Goal: Find specific page/section: Find specific page/section

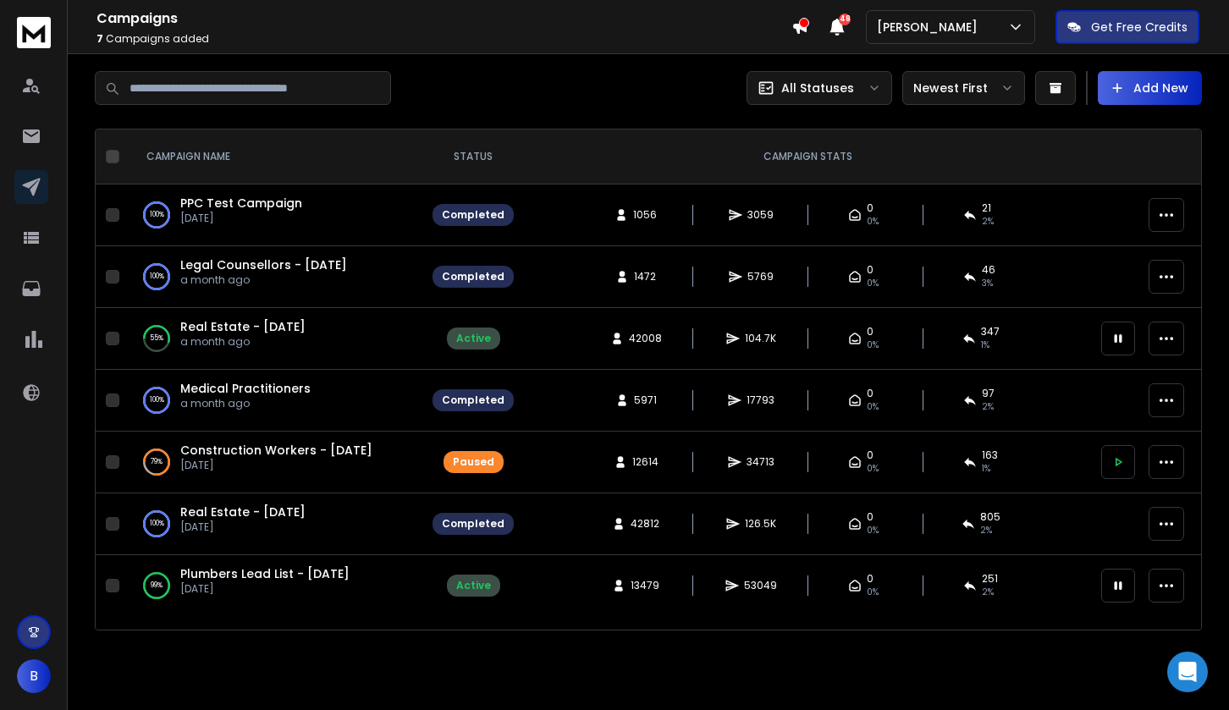
click at [79, 341] on div "Campaigns 7 Campaigns Added All Statuses Newest First Add New CAMPAIGN NAME STA…" at bounding box center [649, 350] width 1162 height 593
click at [51, 291] on div at bounding box center [33, 292] width 39 height 41
click at [19, 293] on link at bounding box center [31, 289] width 34 height 34
click at [30, 282] on icon at bounding box center [31, 289] width 20 height 20
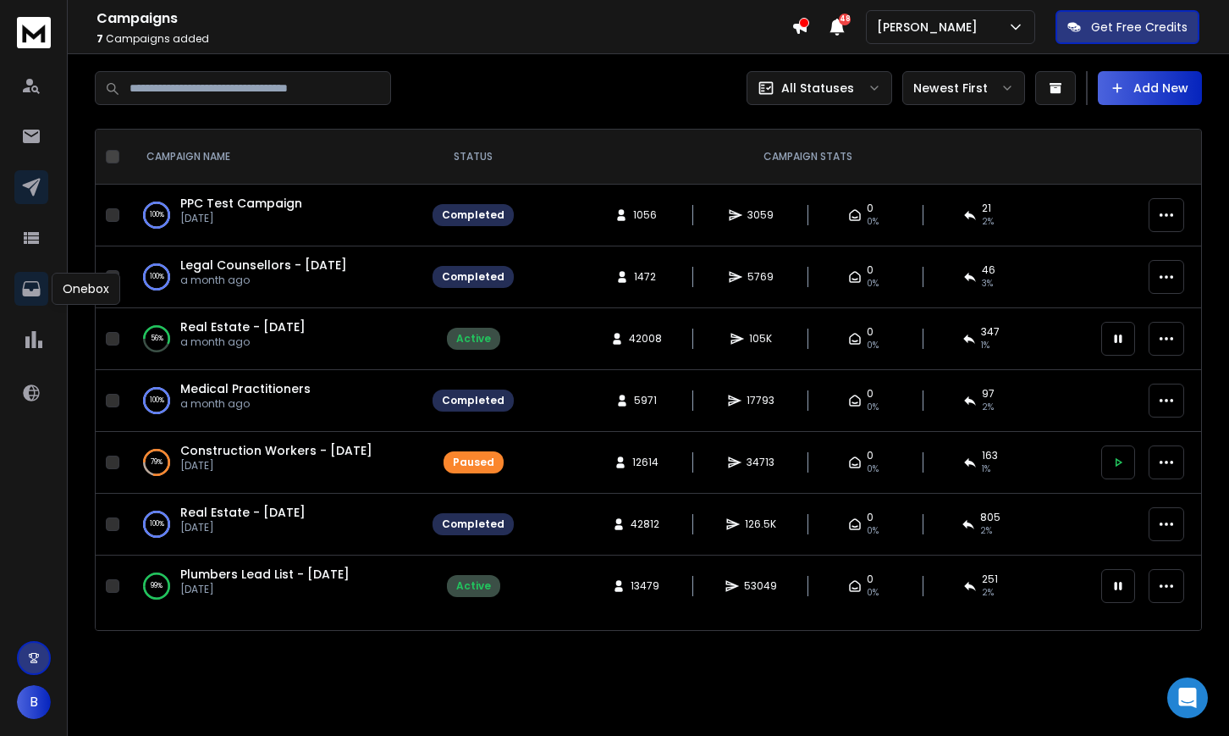
click at [34, 291] on icon at bounding box center [31, 288] width 18 height 15
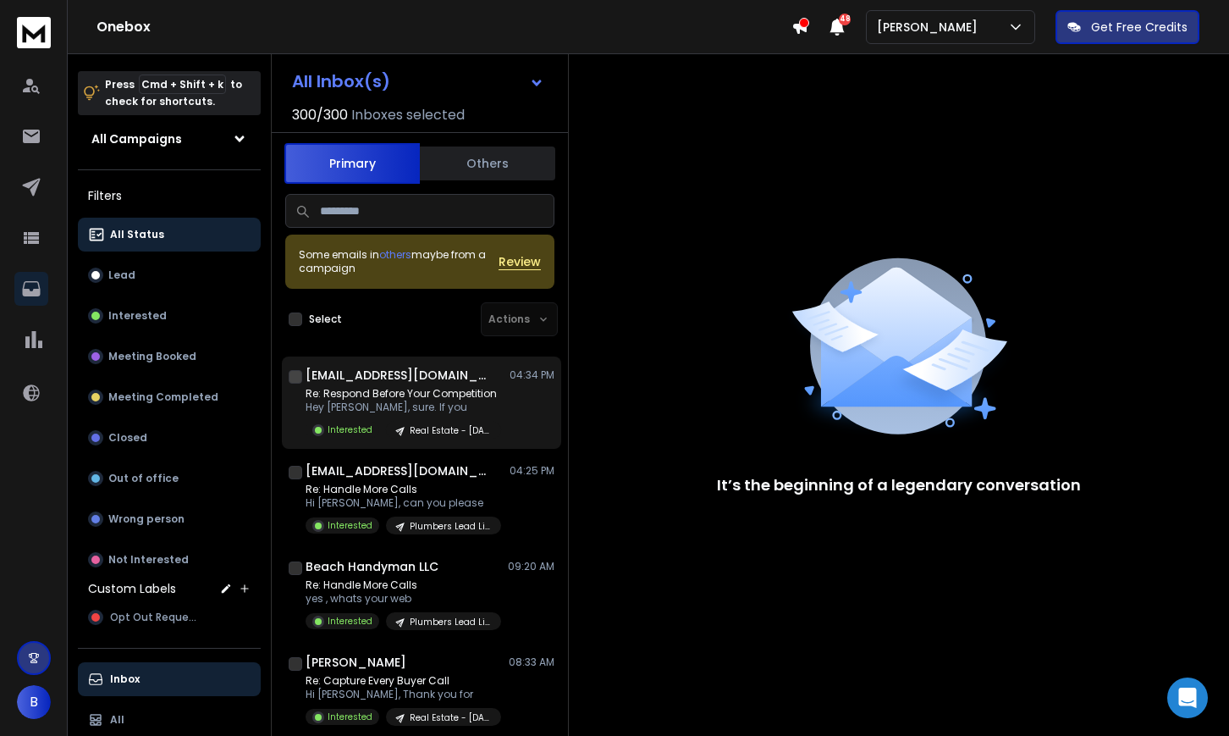
click at [527, 412] on div "Re: Respond Before Your Competition Hey Jamie, sure. If you Interested Real Est…" at bounding box center [430, 413] width 249 height 52
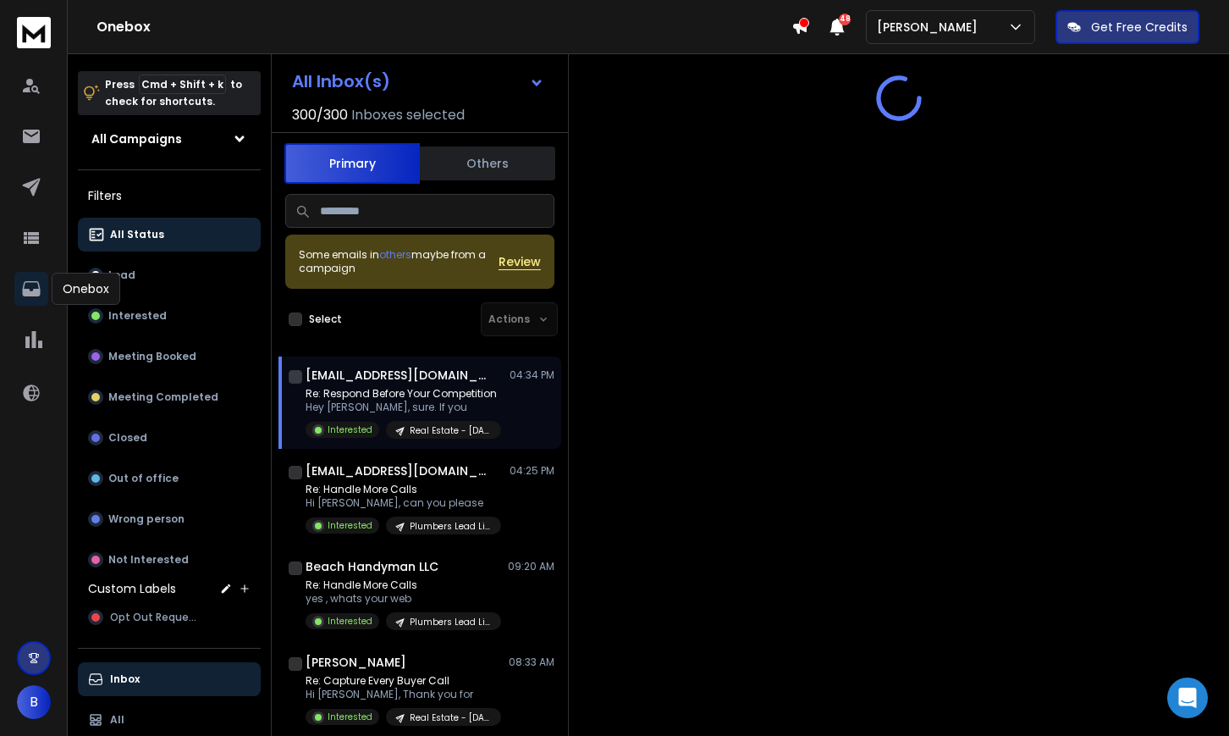
click at [527, 412] on div "Re: Respond Before Your Competition Hey Jamie, sure. If you Interested Real Est…" at bounding box center [430, 413] width 249 height 52
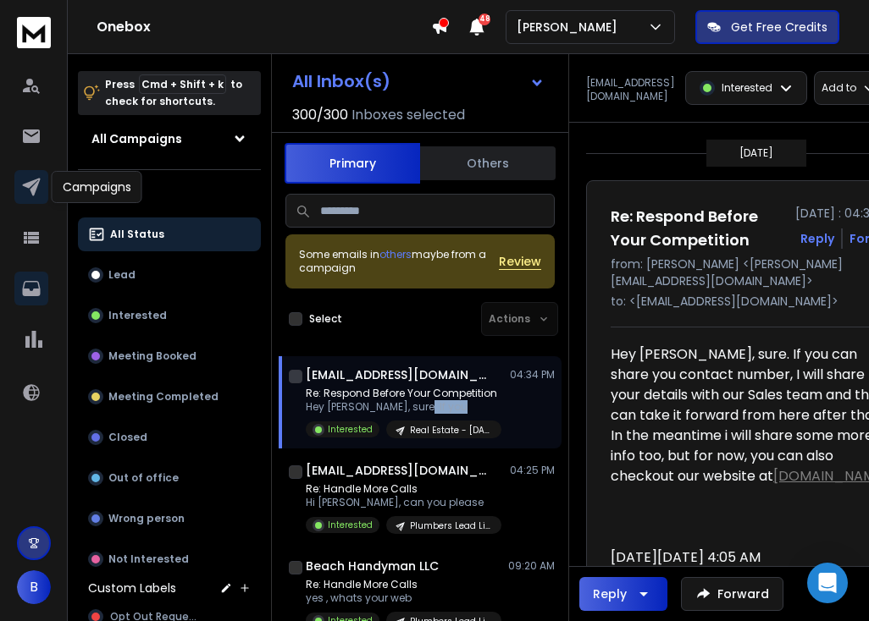
click at [41, 195] on link at bounding box center [31, 187] width 34 height 34
